Goal: Navigation & Orientation: Find specific page/section

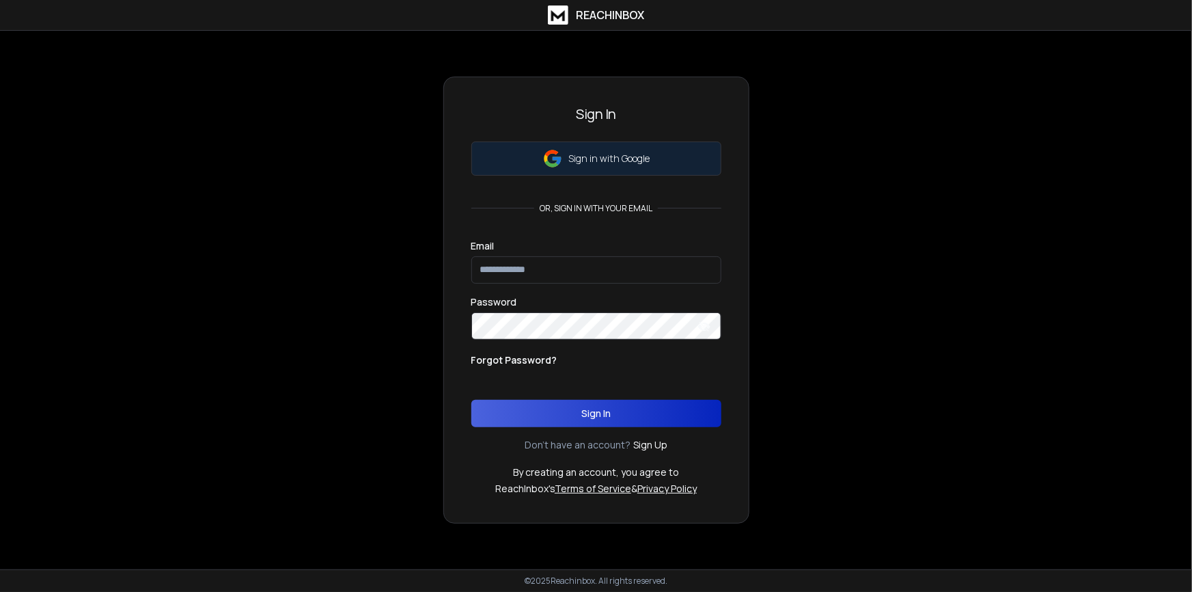
click at [572, 169] on button "Sign in with Google" at bounding box center [596, 158] width 250 height 34
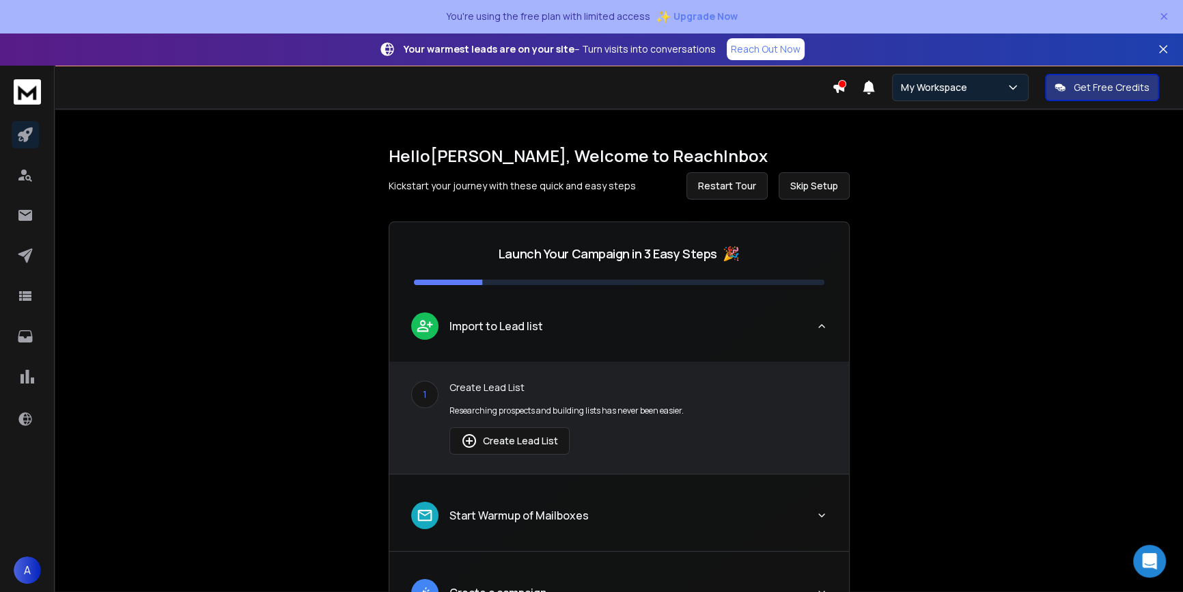
click at [950, 87] on p "My Workspace" at bounding box center [937, 88] width 72 height 14
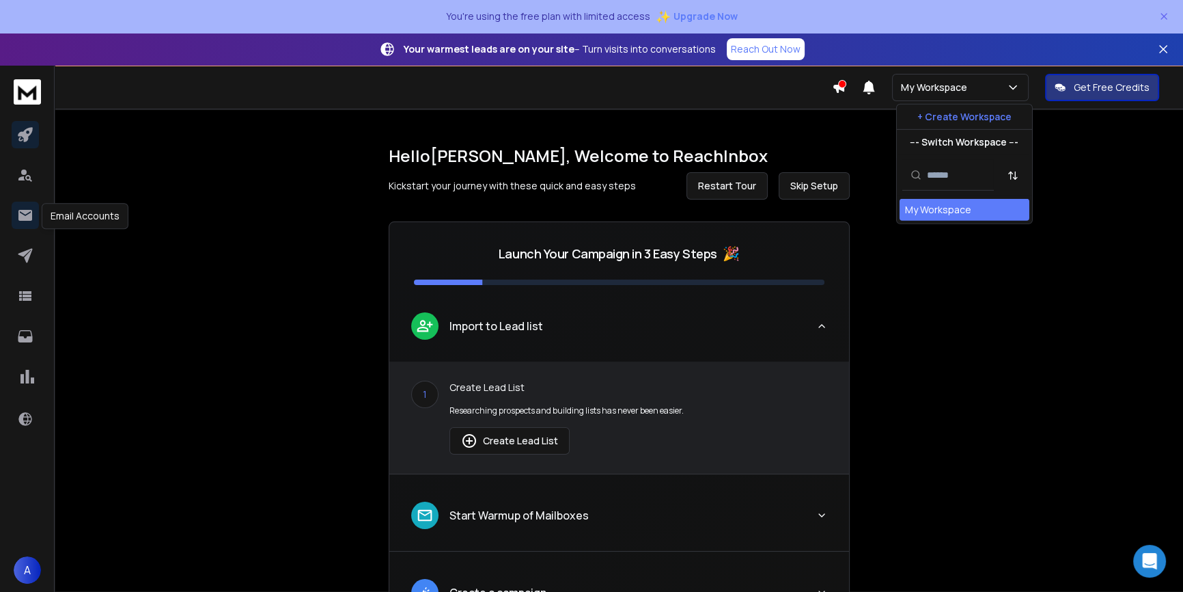
click at [23, 223] on icon at bounding box center [25, 215] width 16 height 16
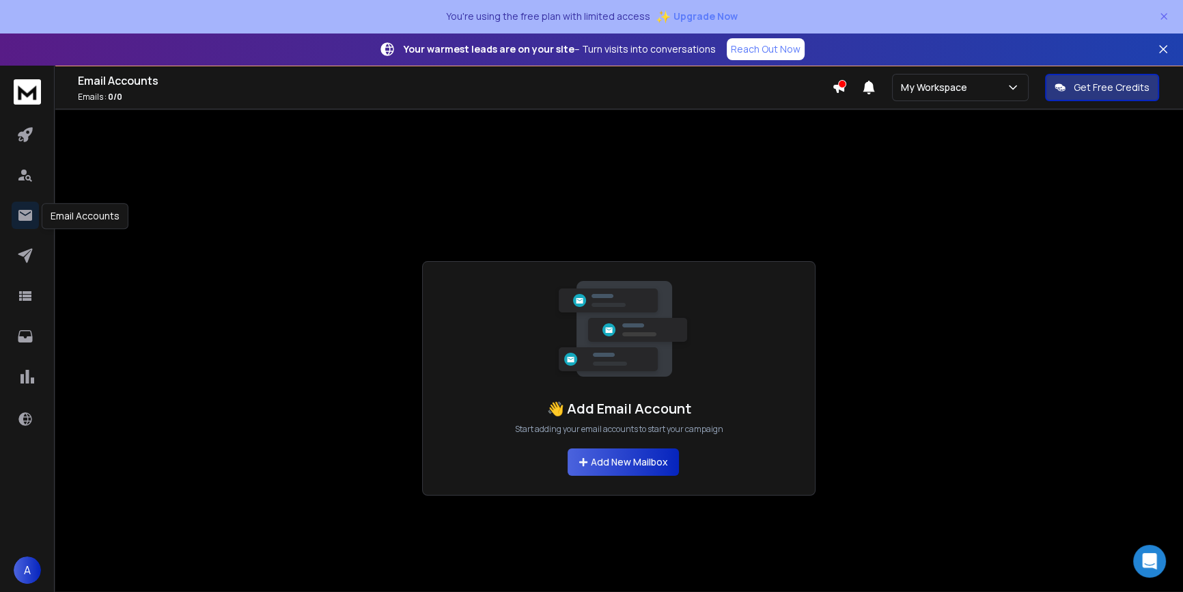
click at [18, 214] on icon at bounding box center [25, 215] width 14 height 11
click at [29, 217] on icon at bounding box center [25, 215] width 14 height 11
click at [997, 91] on div "My Workspace" at bounding box center [960, 88] width 119 height 14
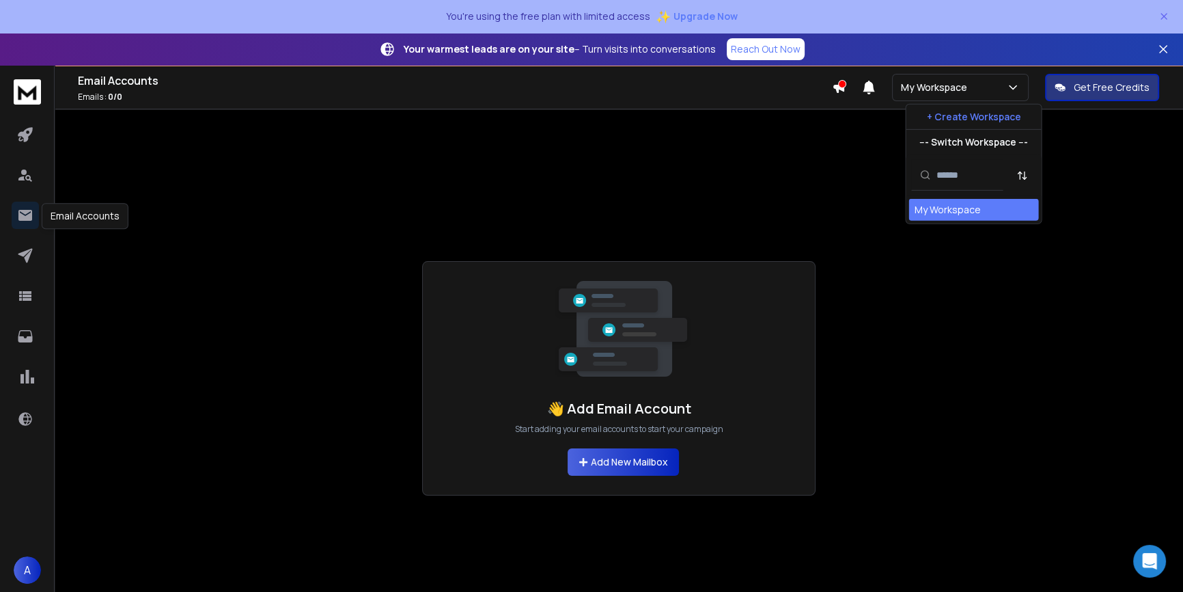
click at [20, 225] on link at bounding box center [25, 215] width 27 height 27
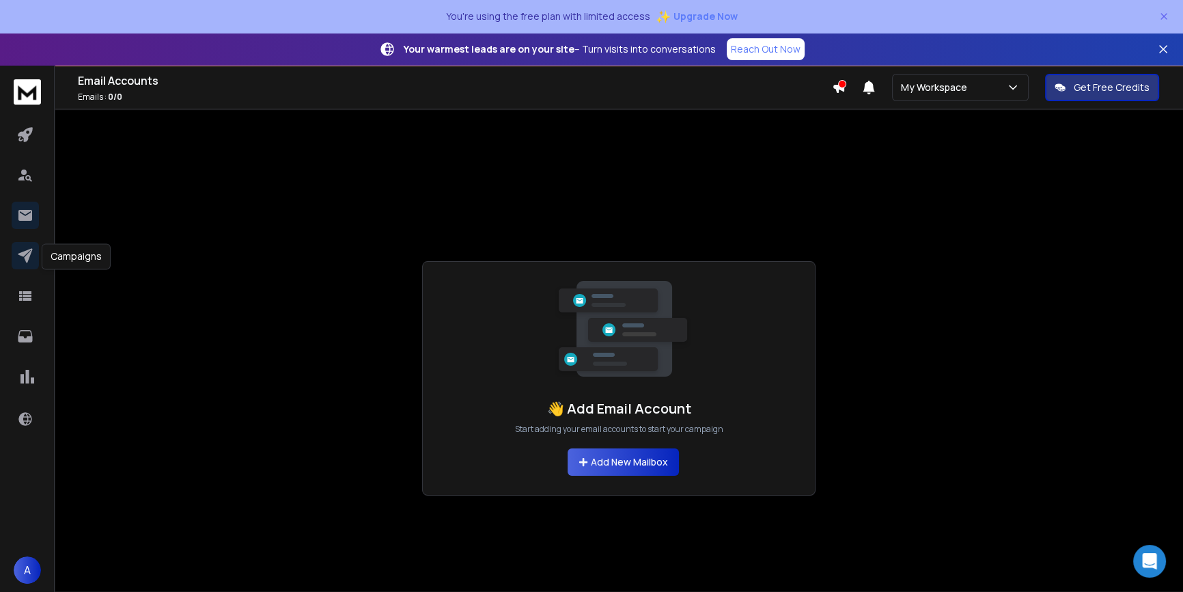
click at [25, 260] on icon at bounding box center [25, 255] width 14 height 14
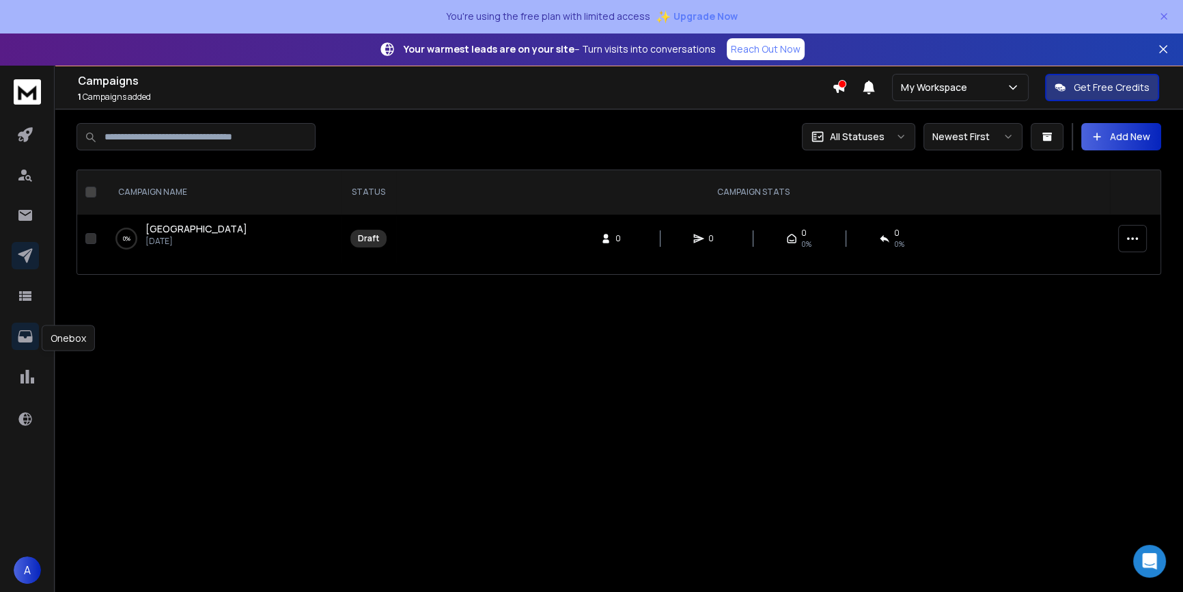
click at [25, 346] on link at bounding box center [25, 335] width 27 height 27
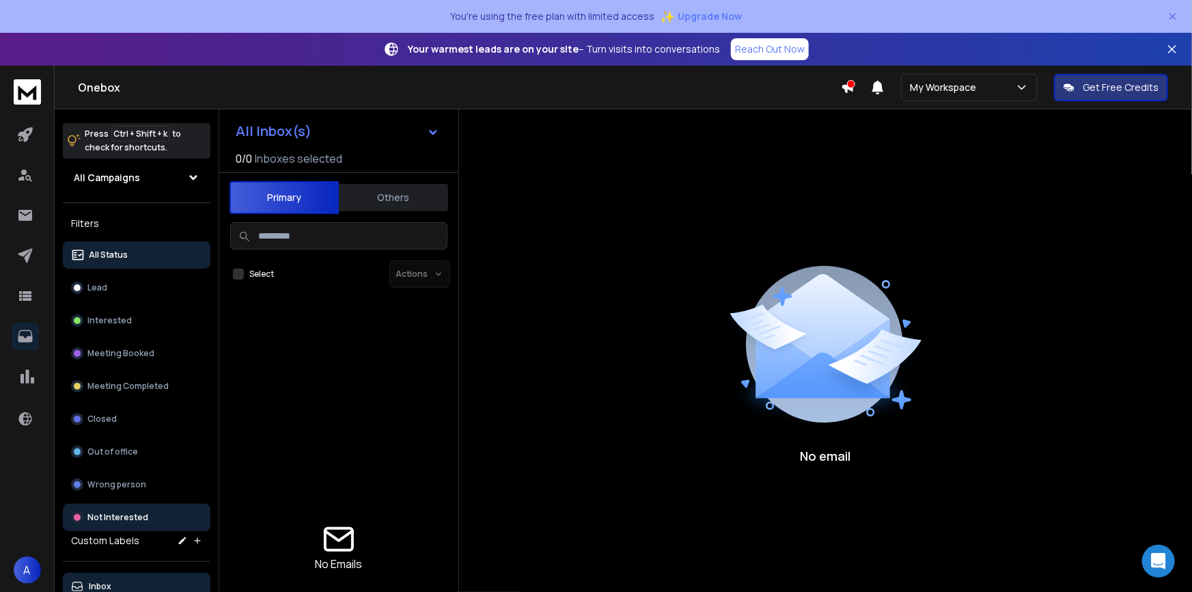
click at [101, 512] on p "Not Interested" at bounding box center [117, 517] width 61 height 11
click at [396, 212] on div "Primary Others Select Actions No Emails" at bounding box center [338, 461] width 239 height 555
click at [409, 191] on button "Others" at bounding box center [393, 197] width 109 height 30
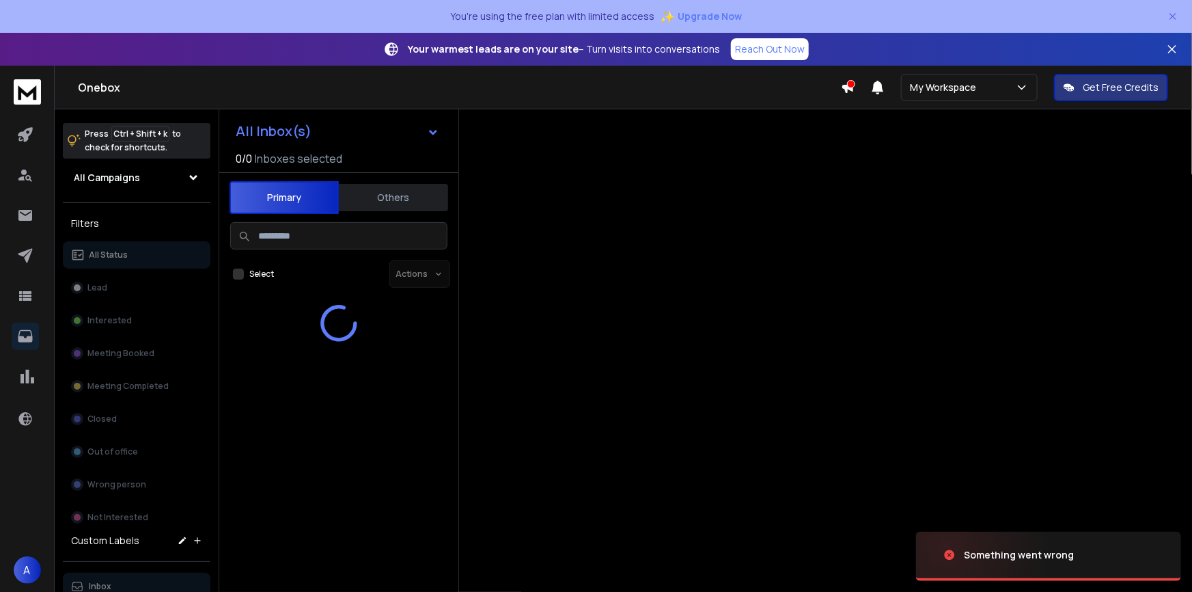
click at [308, 197] on button "Primary" at bounding box center [284, 197] width 109 height 33
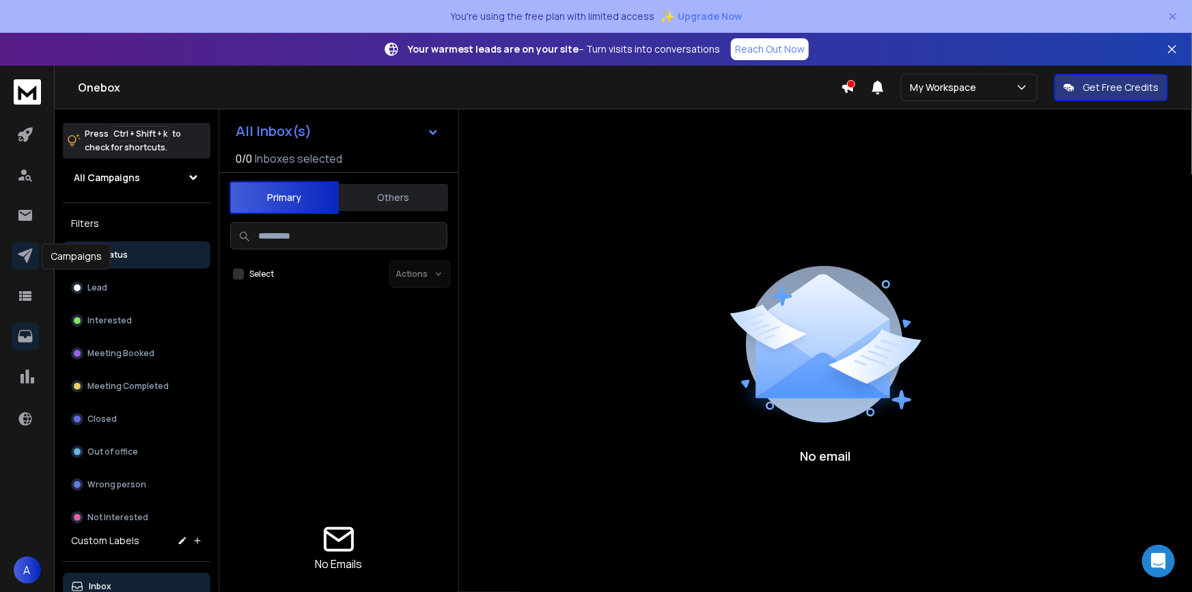
click at [18, 258] on icon at bounding box center [25, 255] width 16 height 16
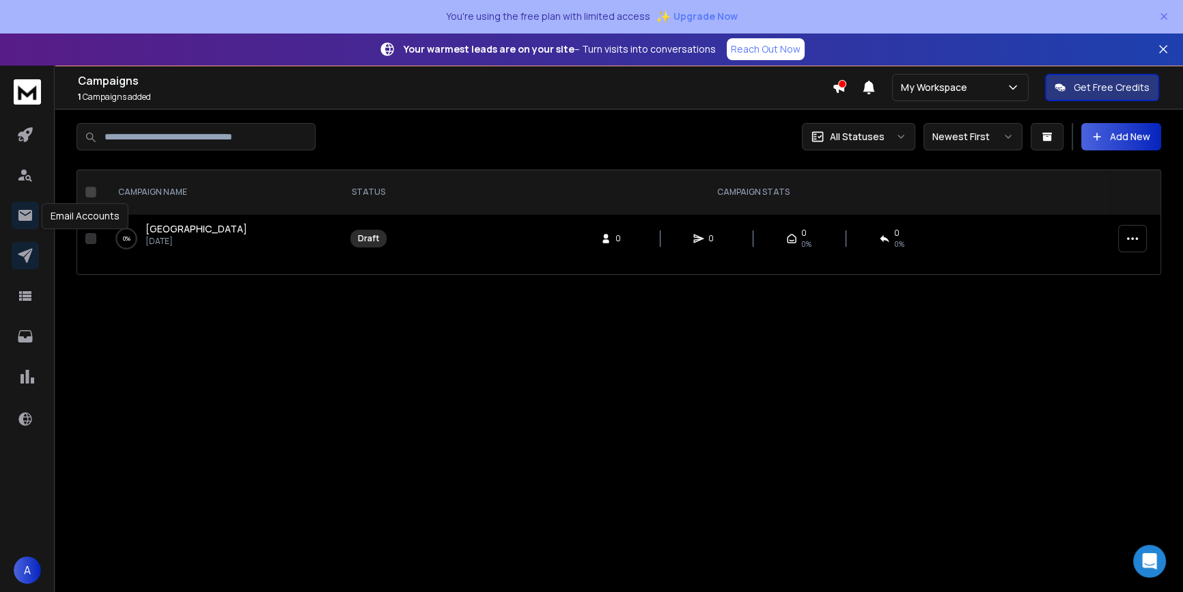
click at [24, 219] on icon at bounding box center [25, 215] width 14 height 11
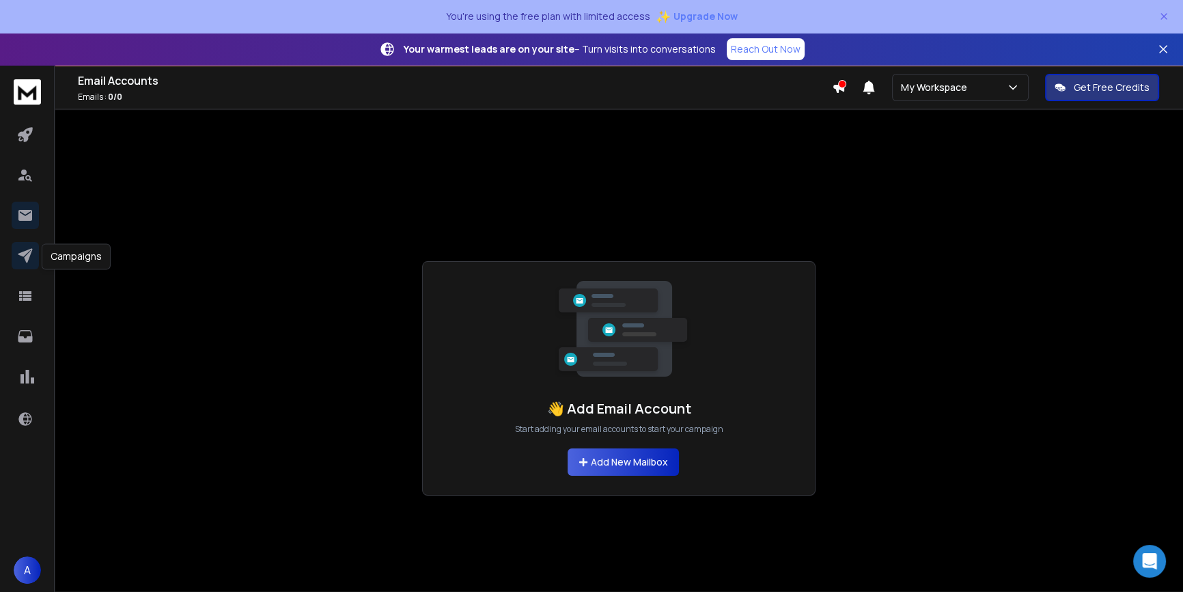
click at [22, 254] on icon at bounding box center [25, 255] width 14 height 14
